Goal: Navigation & Orientation: Find specific page/section

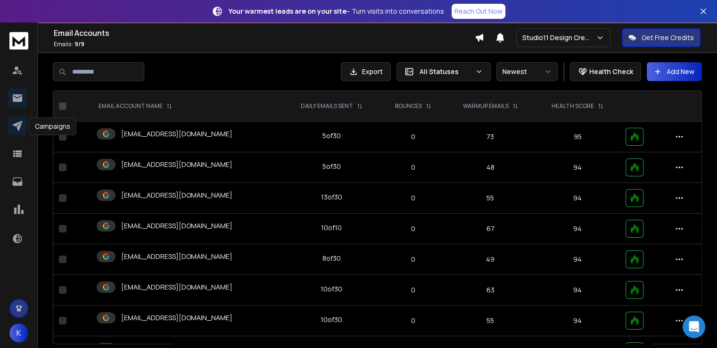
click at [17, 126] on icon at bounding box center [17, 125] width 11 height 11
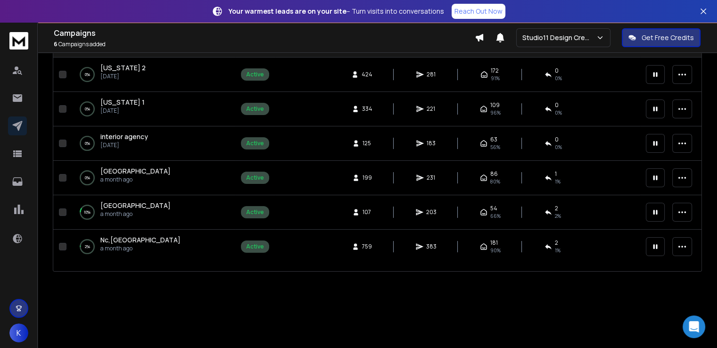
scroll to position [25, 0]
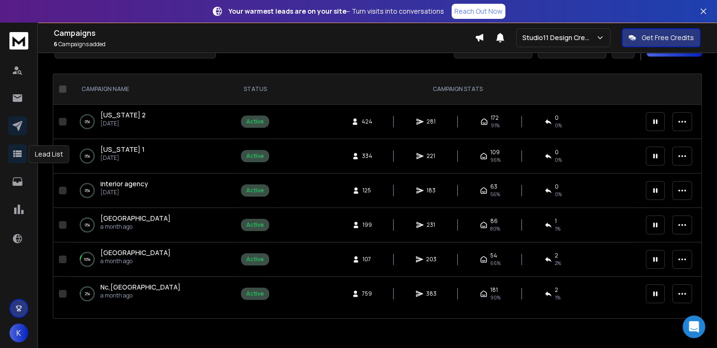
click at [15, 150] on icon at bounding box center [17, 153] width 11 height 11
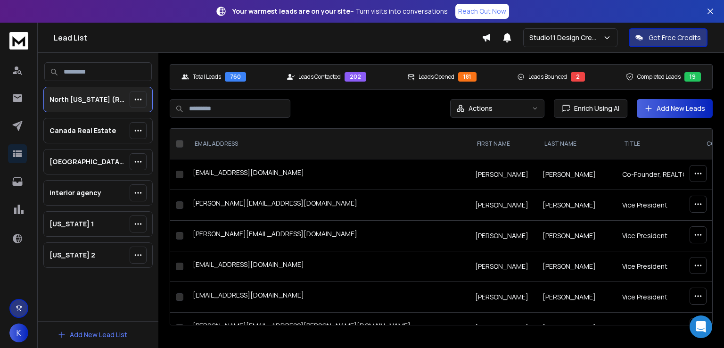
click at [83, 138] on div "Canada Real Estate" at bounding box center [97, 130] width 109 height 25
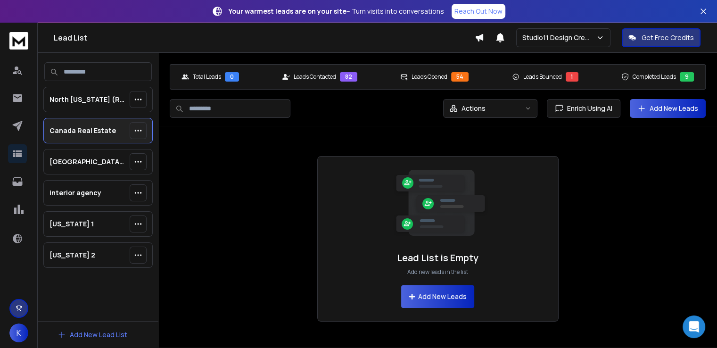
click at [328, 75] on p "Leads Contacted" at bounding box center [315, 77] width 42 height 8
click at [100, 162] on p "[GEOGRAPHIC_DATA] [GEOGRAPHIC_DATA]" at bounding box center [88, 161] width 76 height 9
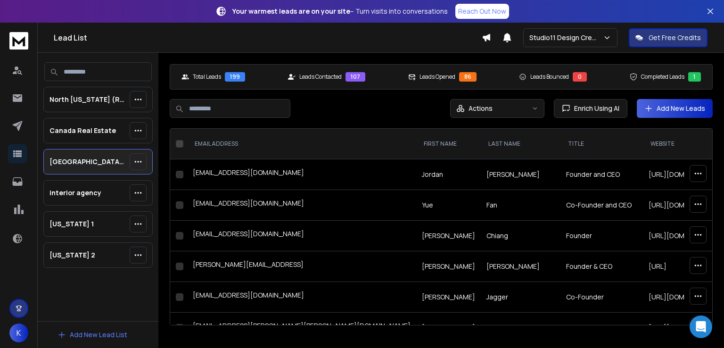
drag, startPoint x: 106, startPoint y: 182, endPoint x: 106, endPoint y: 189, distance: 6.6
click at [106, 186] on div "interior agency" at bounding box center [97, 192] width 109 height 25
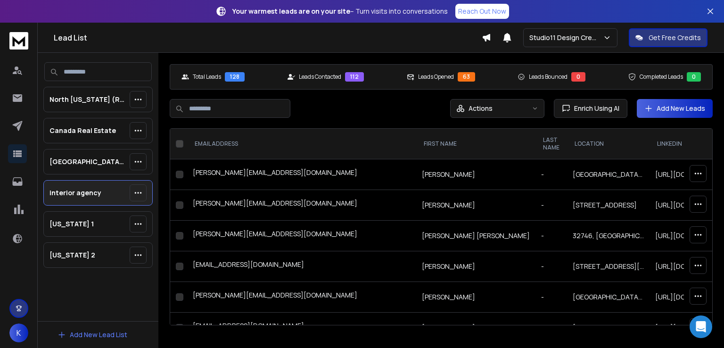
click at [114, 225] on div "[US_STATE] 1" at bounding box center [97, 223] width 109 height 25
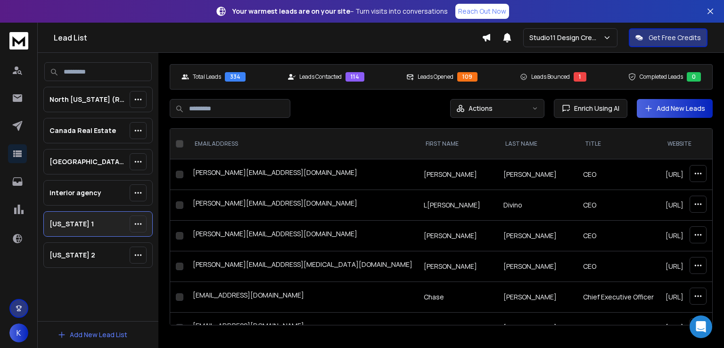
click at [99, 261] on div "[US_STATE] 2" at bounding box center [97, 254] width 109 height 25
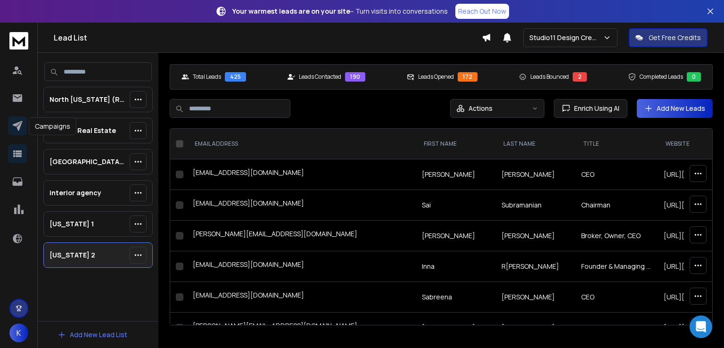
click at [17, 120] on icon at bounding box center [17, 125] width 11 height 11
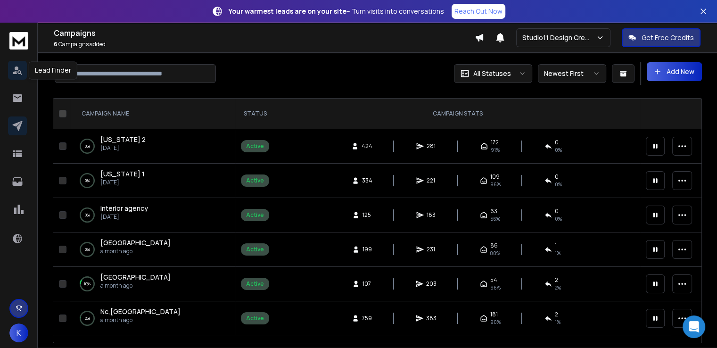
click at [15, 77] on link at bounding box center [17, 70] width 19 height 19
